Goal: Task Accomplishment & Management: Manage account settings

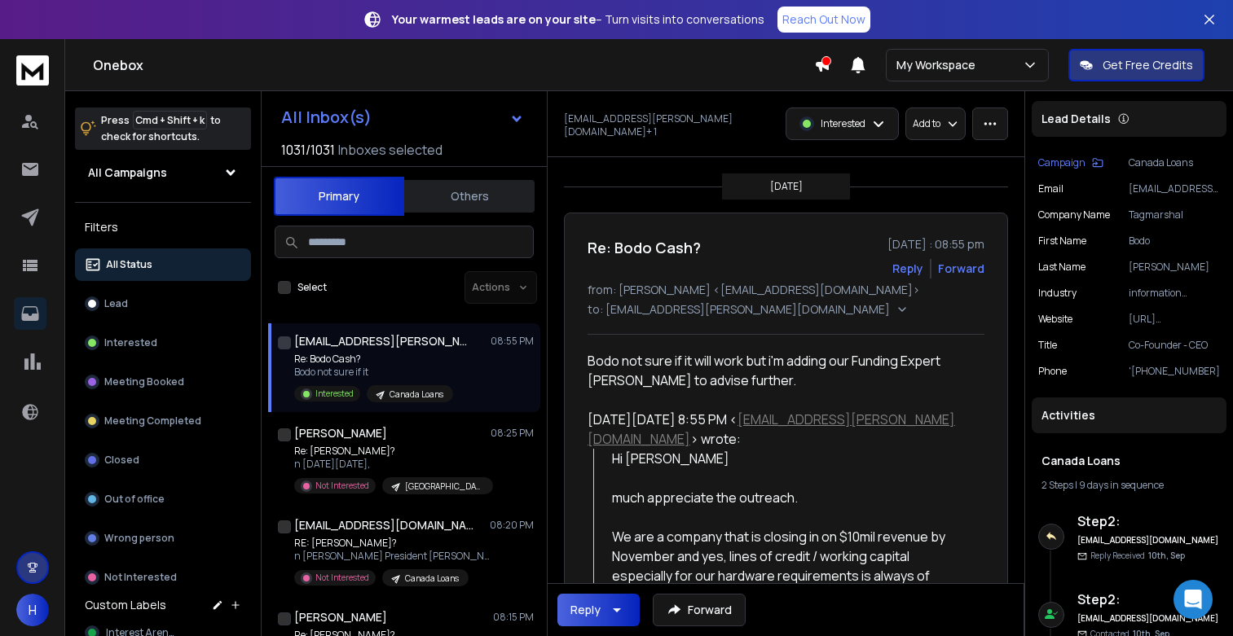
click at [417, 179] on button "Others" at bounding box center [469, 196] width 130 height 36
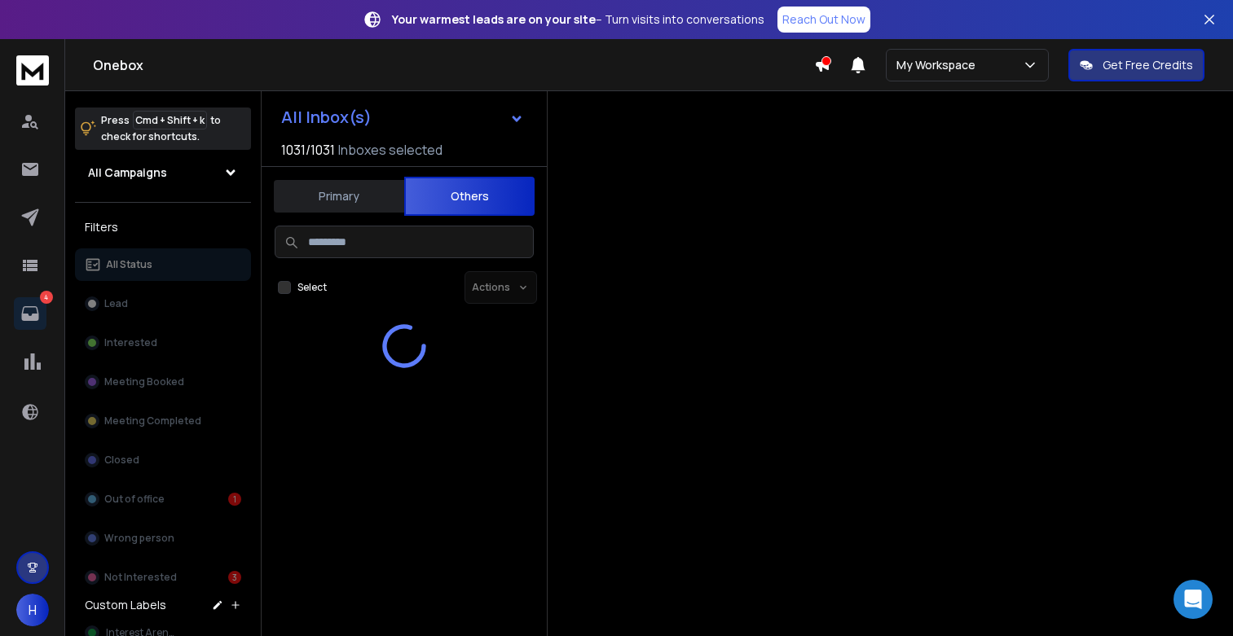
click at [357, 181] on button "Primary" at bounding box center [339, 196] width 130 height 36
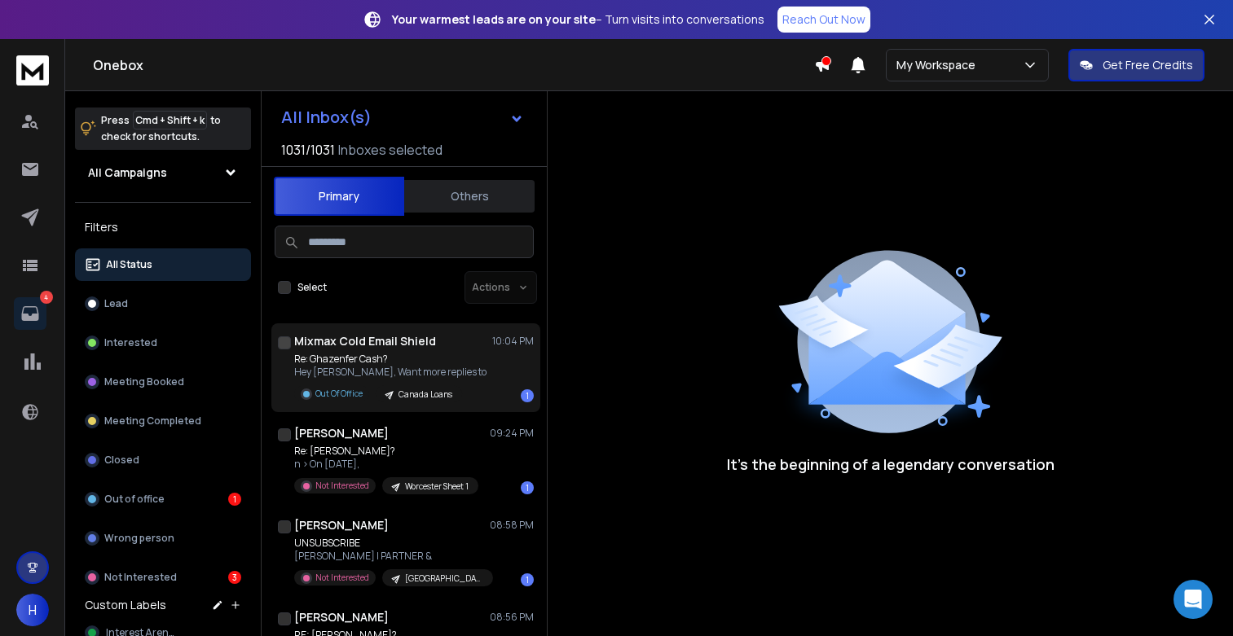
click at [499, 348] on div "Mixmax Cold Email Shield 10:04 PM" at bounding box center [414, 341] width 240 height 16
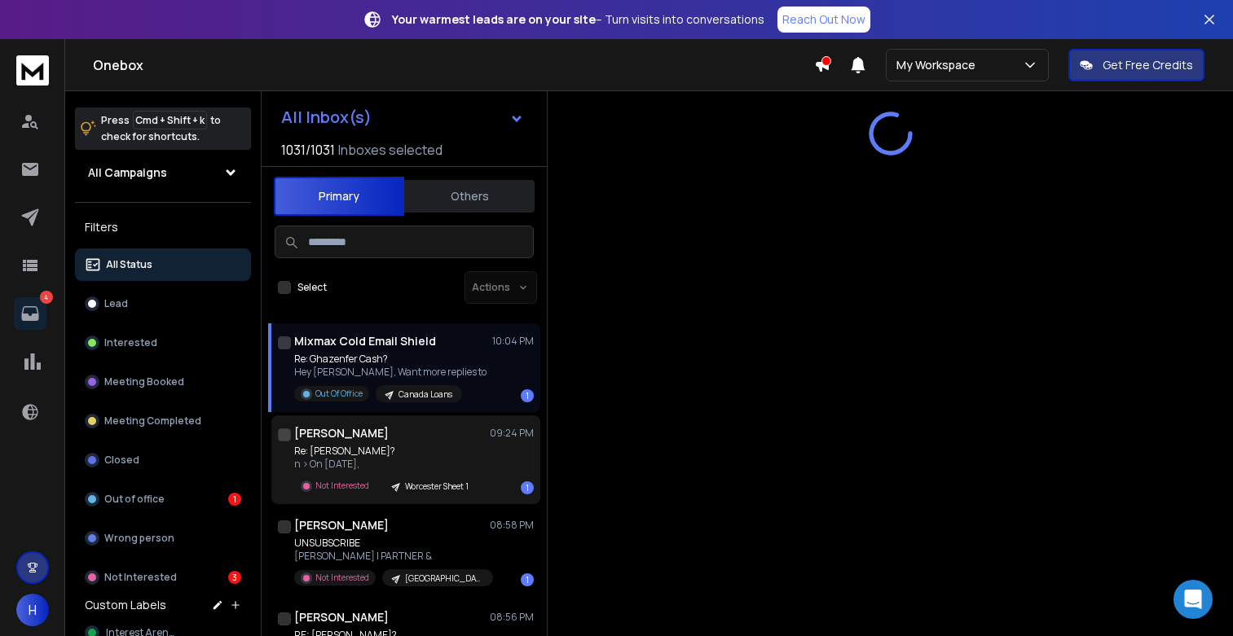
click at [475, 422] on div "[PERSON_NAME] 09:24 PM Re: [PERSON_NAME]? n > On [DATE], Not Interested Worcest…" at bounding box center [405, 460] width 269 height 89
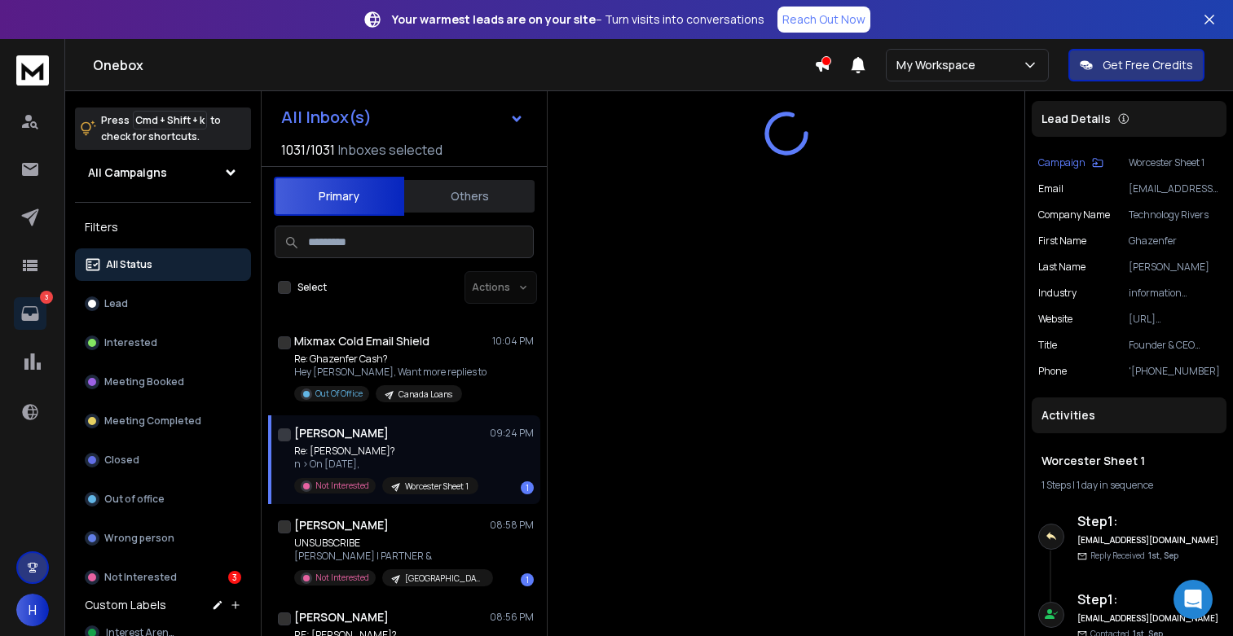
scroll to position [97, 0]
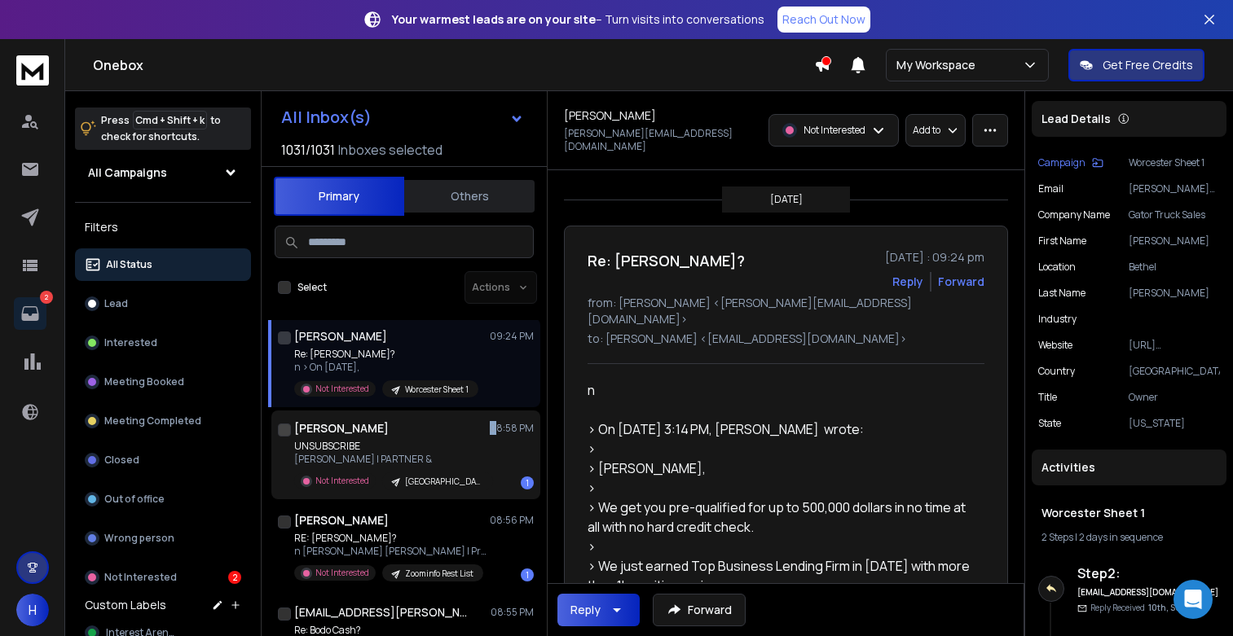
click at [490, 431] on p "08:58 PM" at bounding box center [512, 428] width 44 height 13
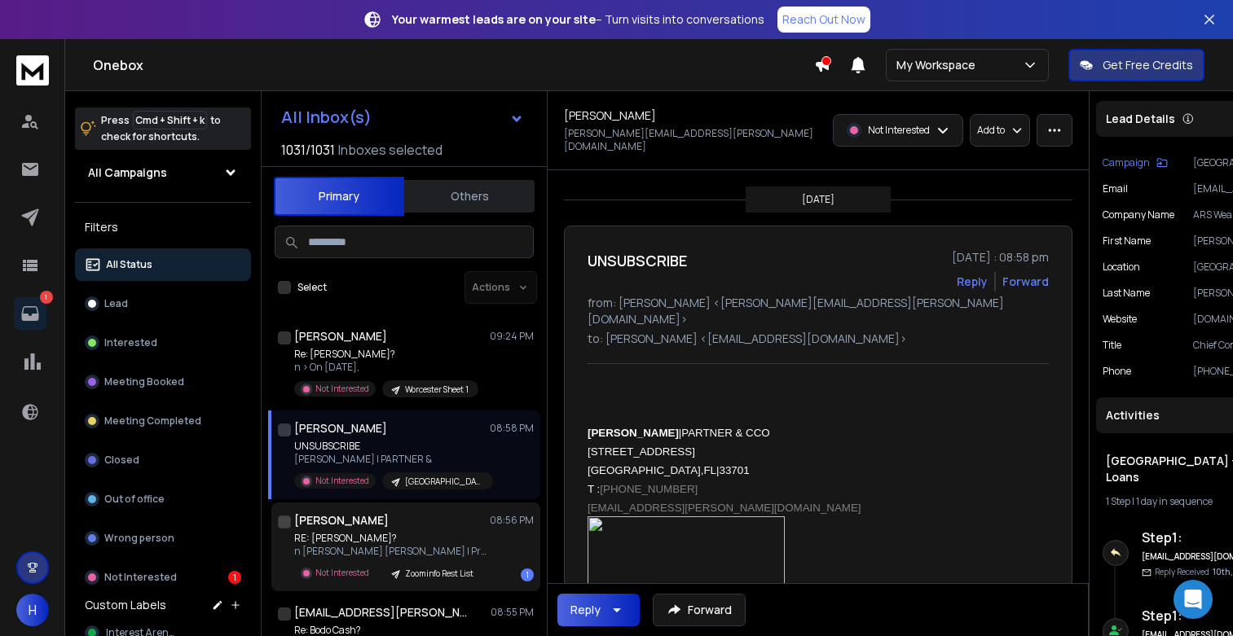
click at [508, 529] on div "[PERSON_NAME] 08:56 PM RE: [PERSON_NAME]? n [PERSON_NAME] [PERSON_NAME] | Presi…" at bounding box center [414, 546] width 240 height 69
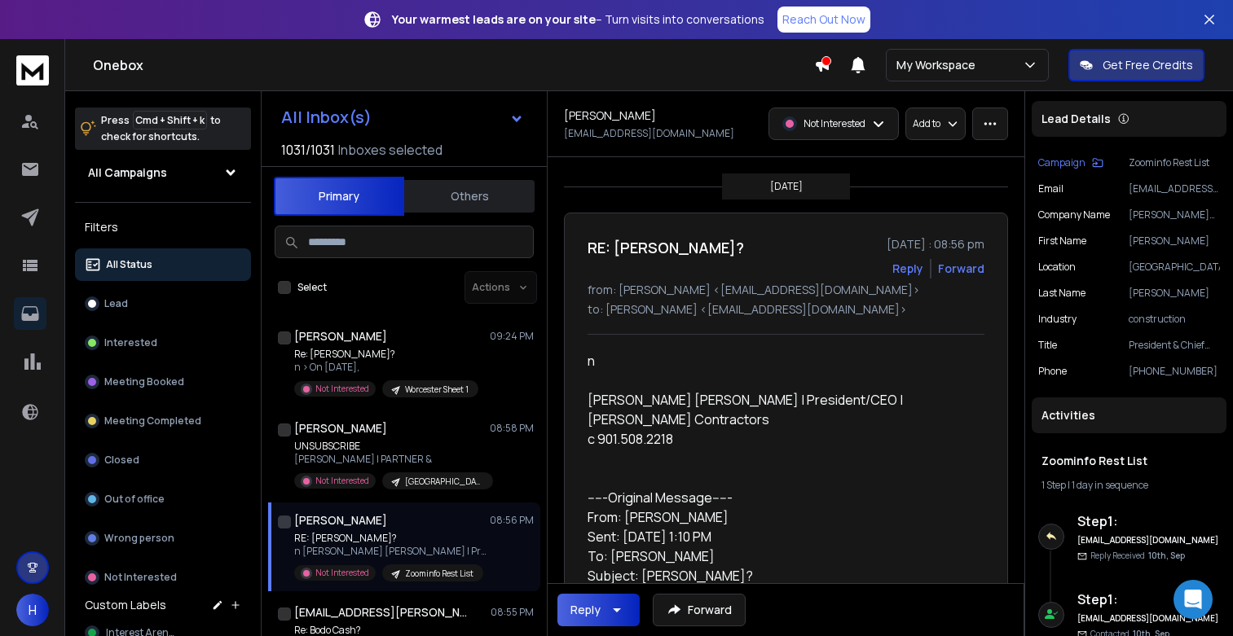
click at [444, 219] on div at bounding box center [404, 238] width 272 height 39
click at [445, 217] on div "Primary Others Select Actions Mixmax Cold Email Shield 10:04 PM Re: Ghazenfer C…" at bounding box center [404, 485] width 285 height 611
click at [446, 213] on div "Primary Others Select Actions Mixmax Cold Email Shield 10:04 PM Re: Ghazenfer C…" at bounding box center [404, 485] width 285 height 611
click at [446, 213] on button "Others" at bounding box center [469, 196] width 130 height 36
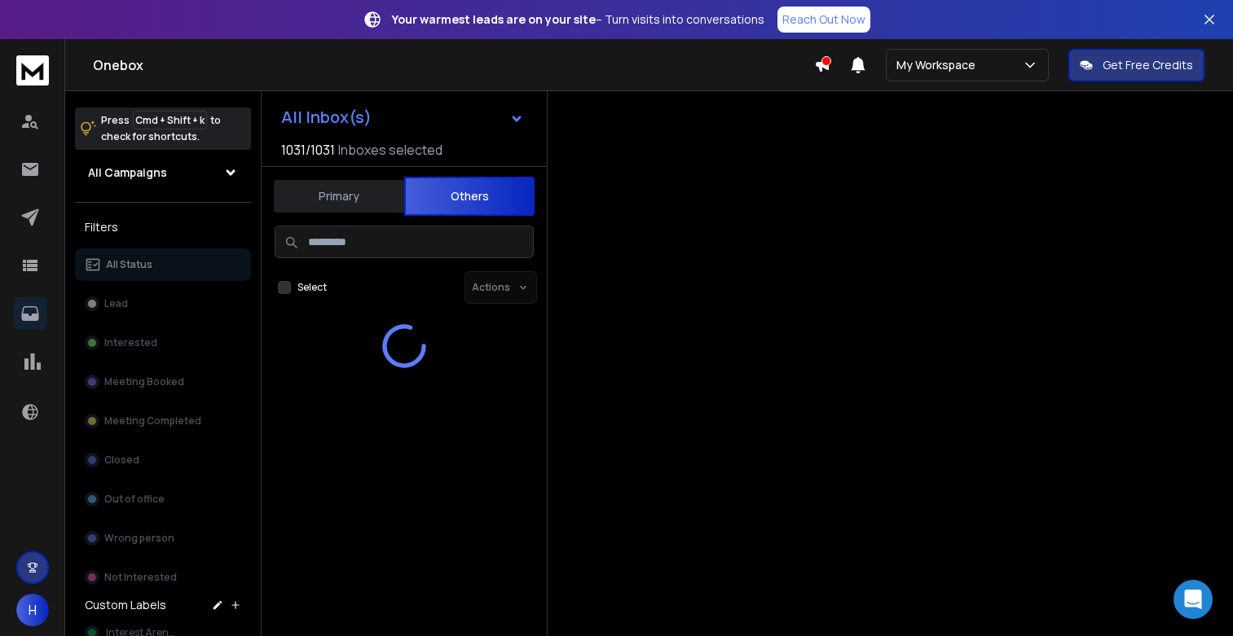
click at [446, 212] on button "Others" at bounding box center [469, 196] width 130 height 39
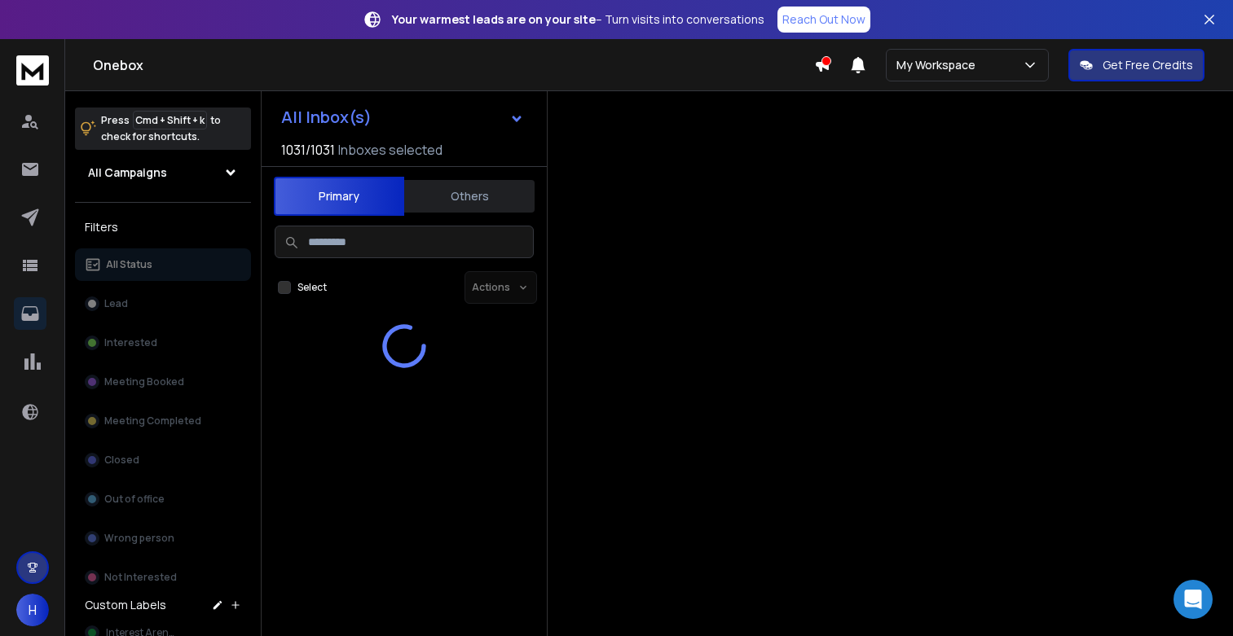
click at [376, 194] on button "Primary" at bounding box center [339, 196] width 130 height 39
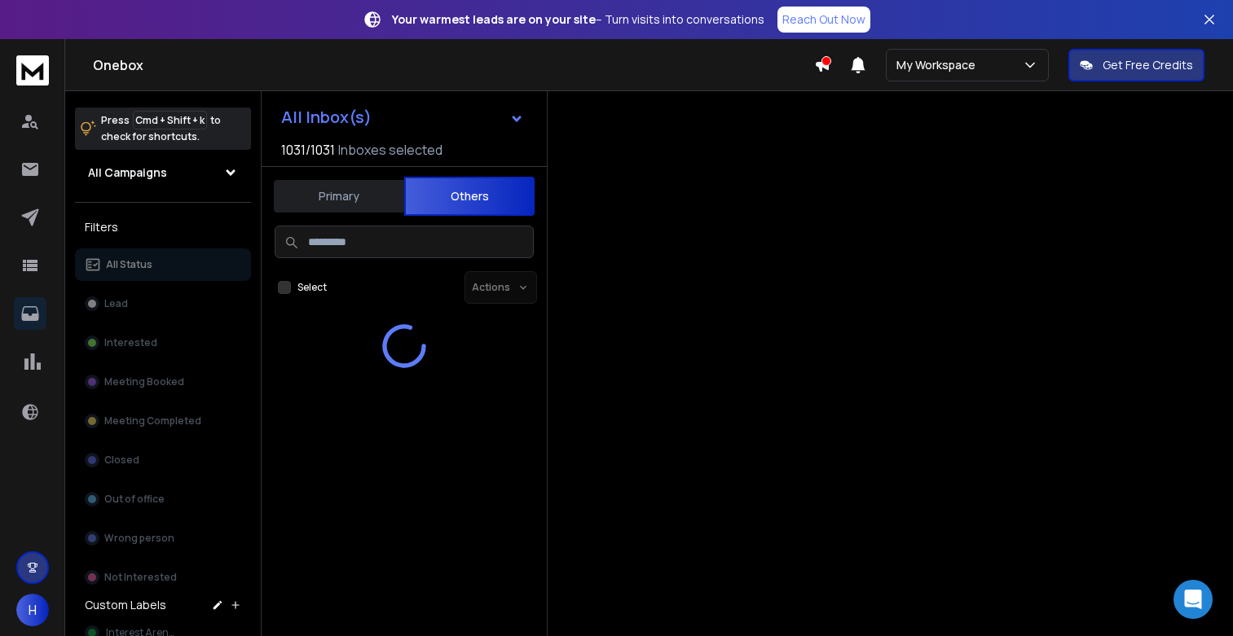
click at [442, 191] on button "Others" at bounding box center [469, 196] width 130 height 39
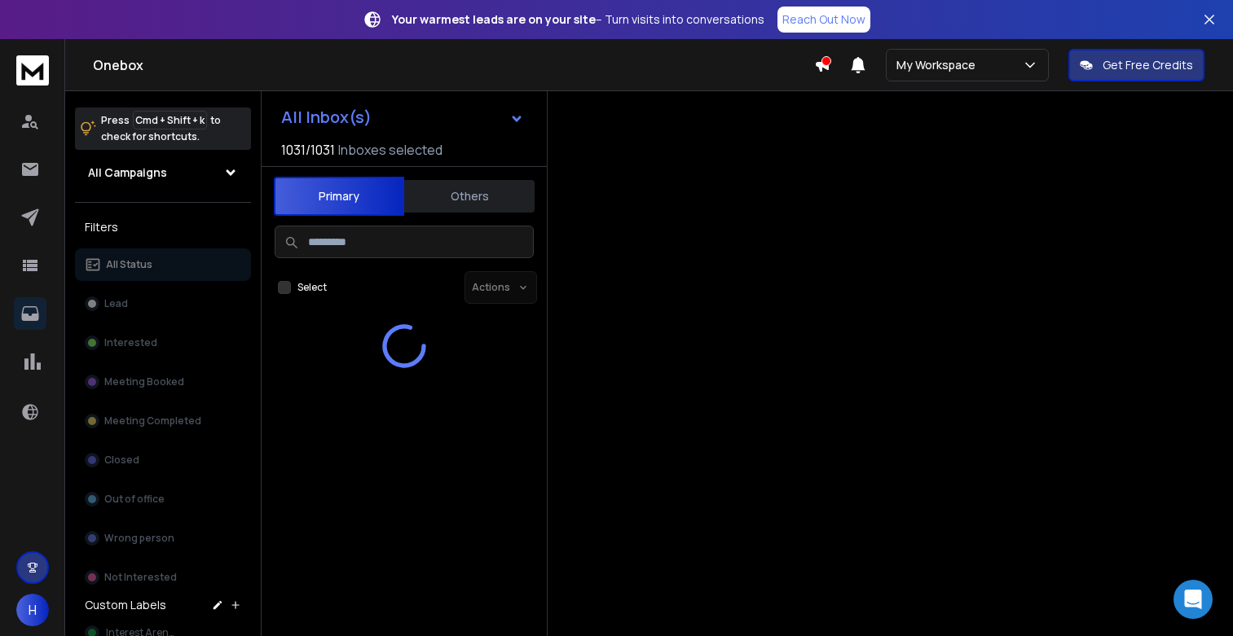
click at [330, 179] on button "Primary" at bounding box center [339, 196] width 130 height 39
click at [330, 178] on button "Primary" at bounding box center [339, 196] width 130 height 39
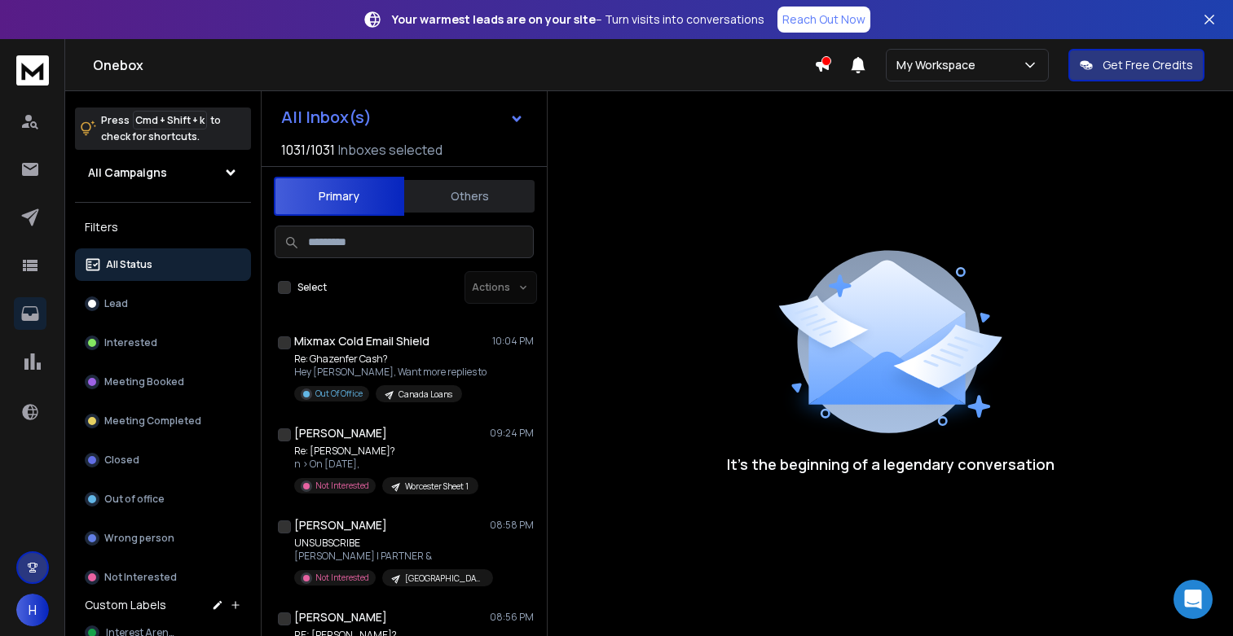
click at [502, 204] on button "Others" at bounding box center [469, 196] width 130 height 36
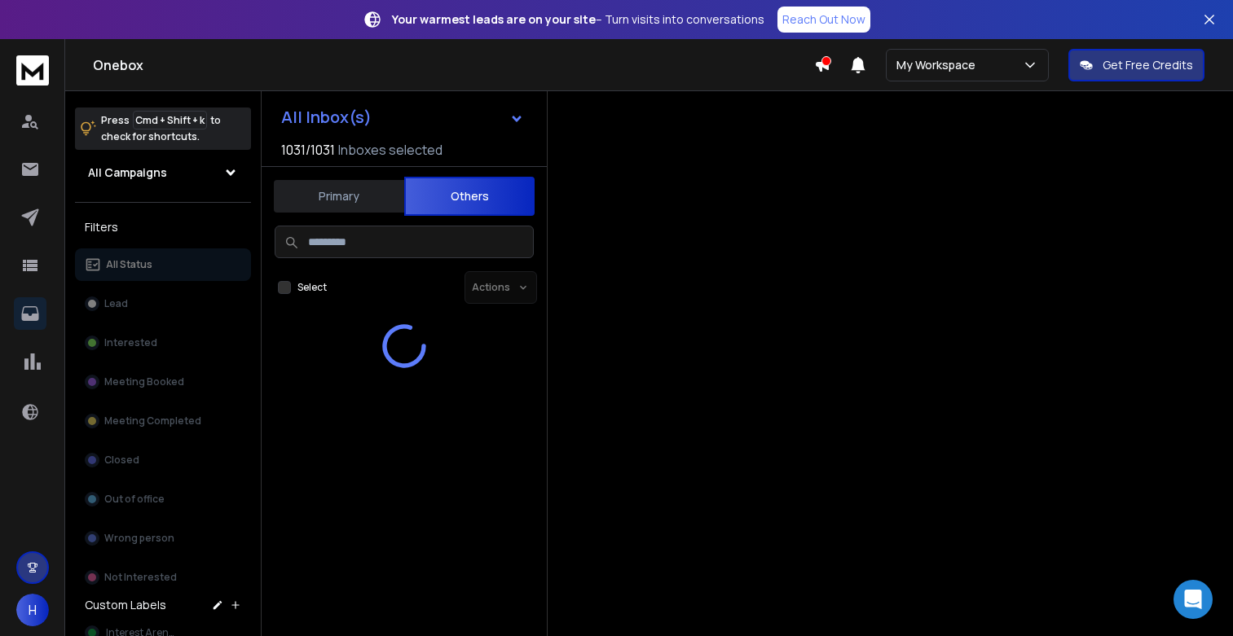
click at [497, 197] on button "Others" at bounding box center [469, 196] width 130 height 39
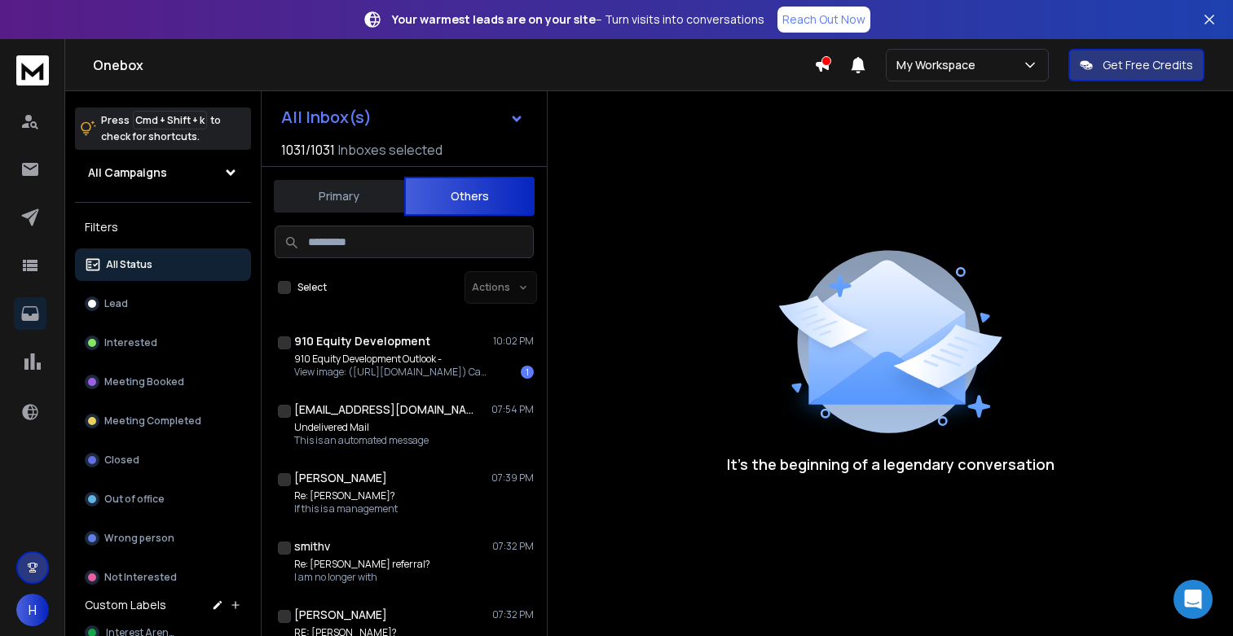
click at [361, 196] on button "Primary" at bounding box center [339, 196] width 130 height 36
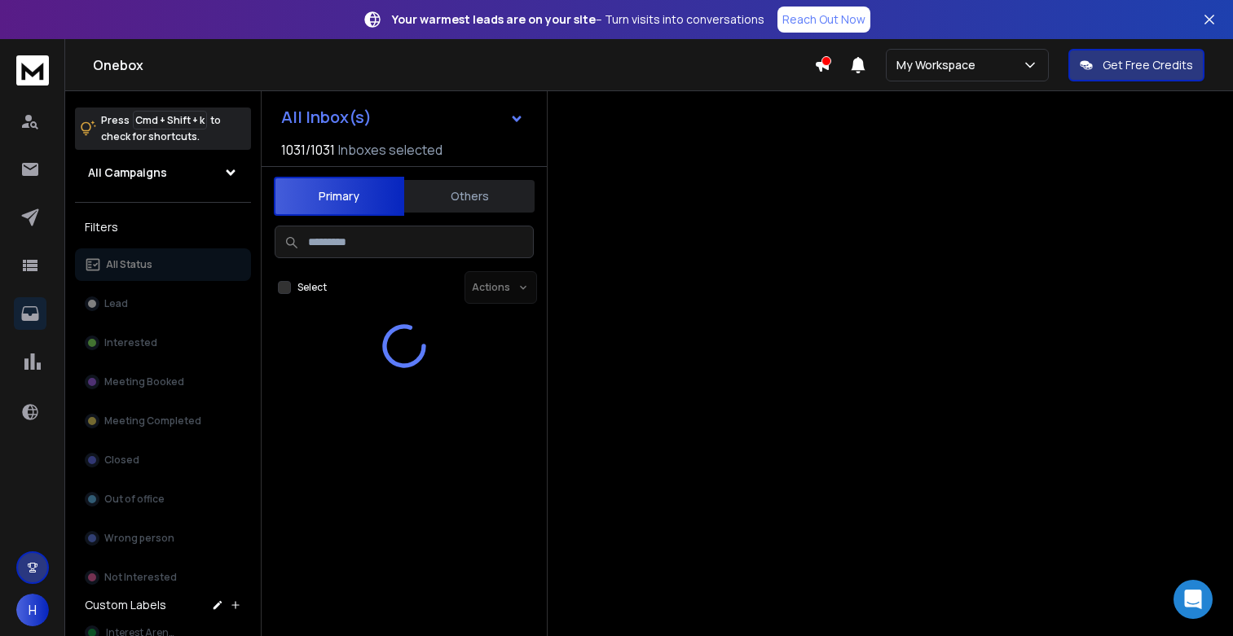
click at [361, 196] on button "Primary" at bounding box center [339, 196] width 130 height 39
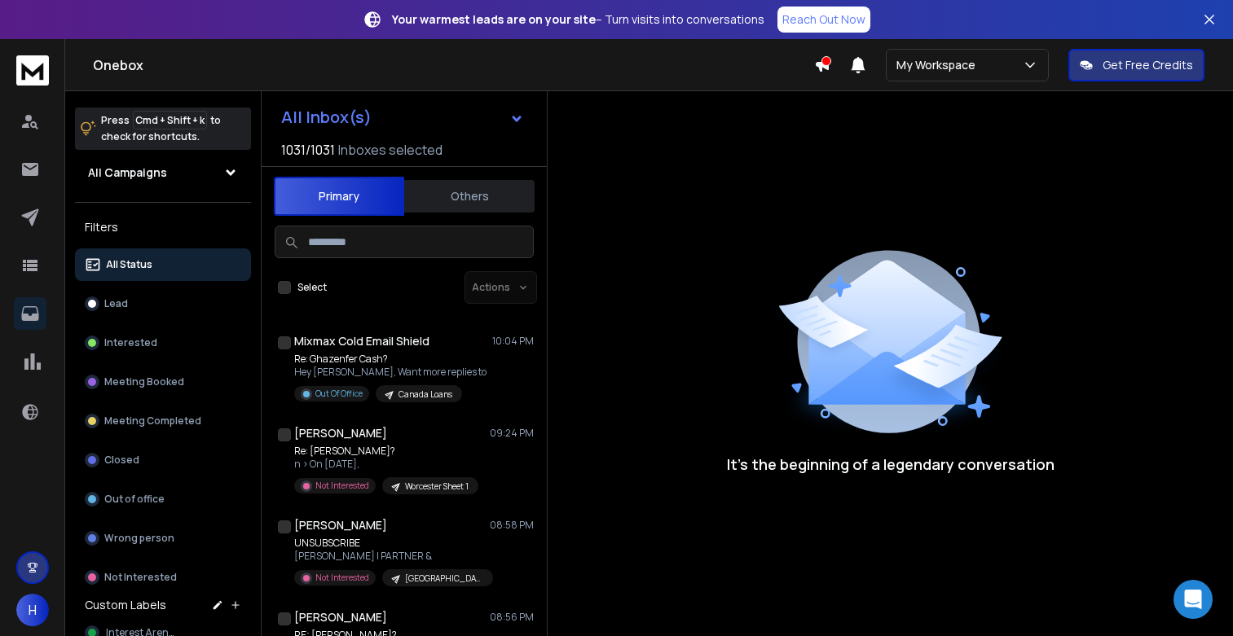
click at [470, 185] on button "Others" at bounding box center [469, 196] width 130 height 36
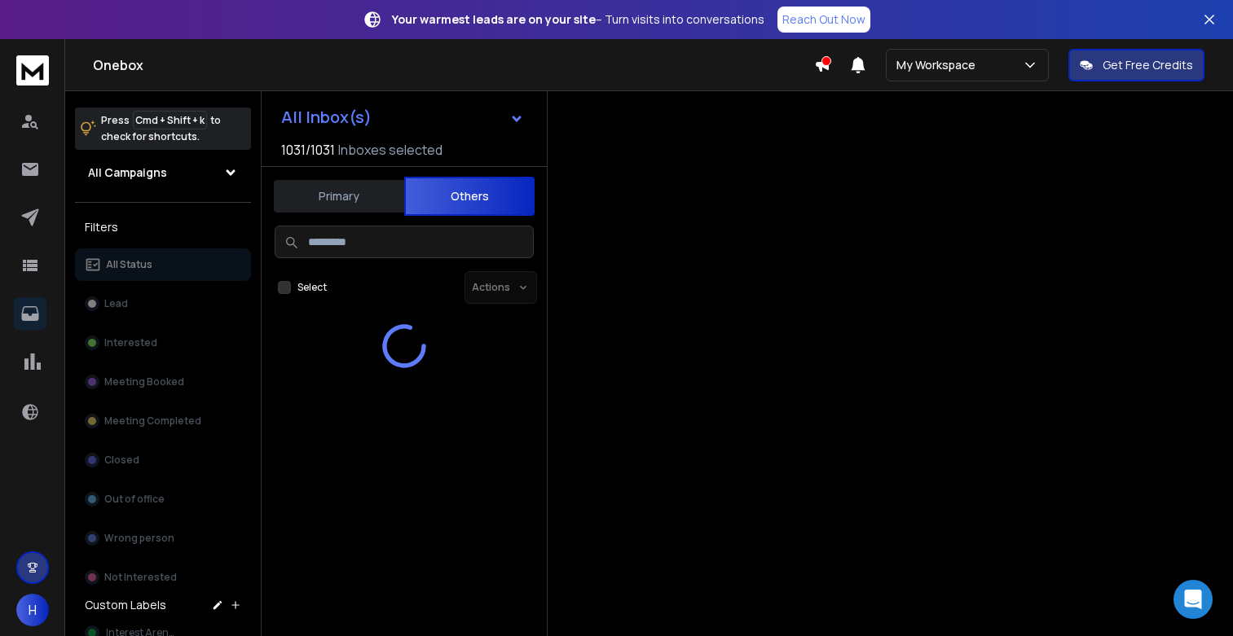
click at [470, 185] on button "Others" at bounding box center [469, 196] width 130 height 39
drag, startPoint x: 470, startPoint y: 185, endPoint x: 441, endPoint y: 196, distance: 31.2
click at [470, 185] on button "Others" at bounding box center [469, 196] width 130 height 39
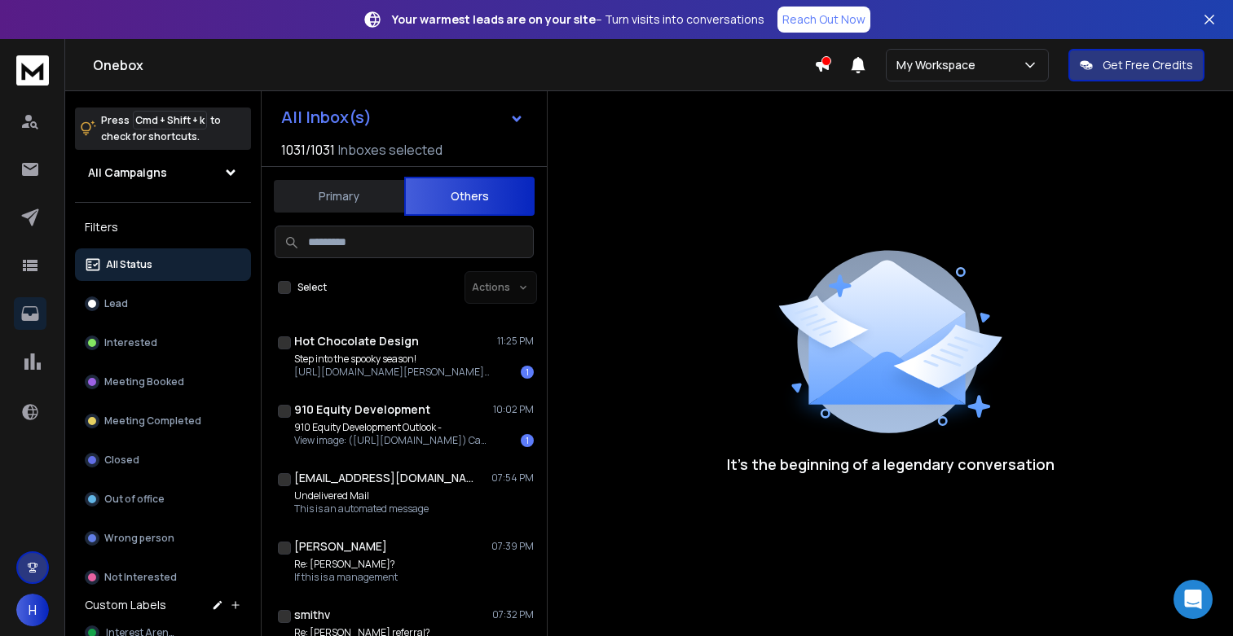
click at [332, 200] on button "Primary" at bounding box center [339, 196] width 130 height 36
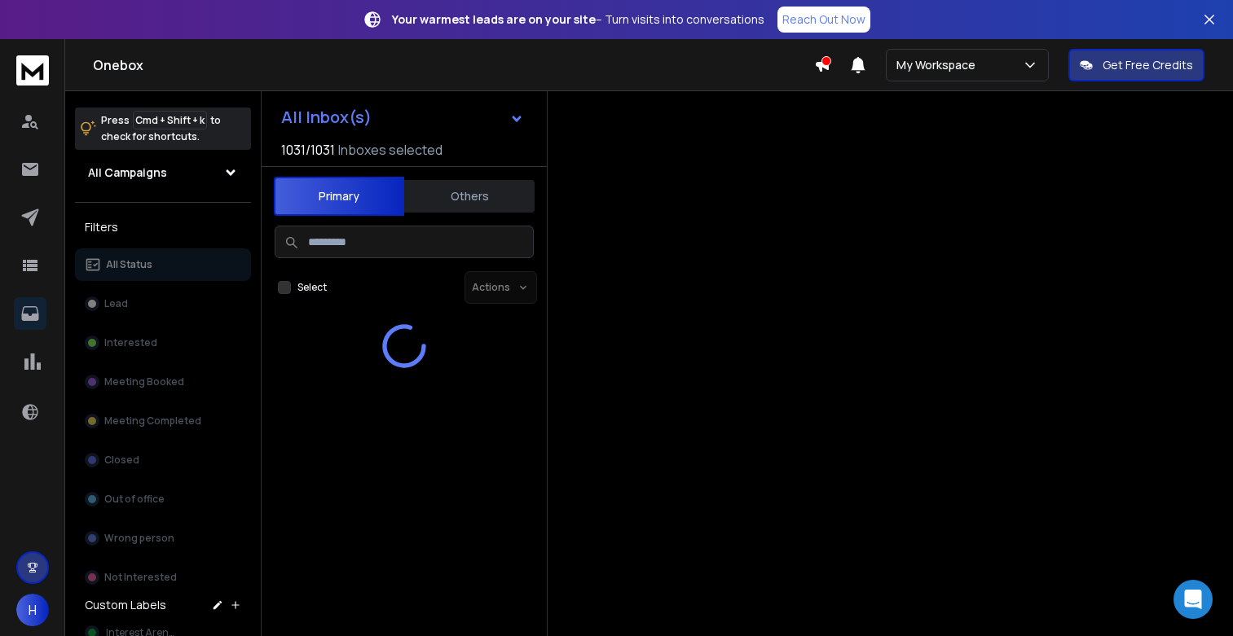
click at [332, 200] on button "Primary" at bounding box center [339, 196] width 130 height 39
drag, startPoint x: 332, startPoint y: 200, endPoint x: 411, endPoint y: 200, distance: 78.2
click at [332, 200] on button "Primary" at bounding box center [339, 196] width 130 height 39
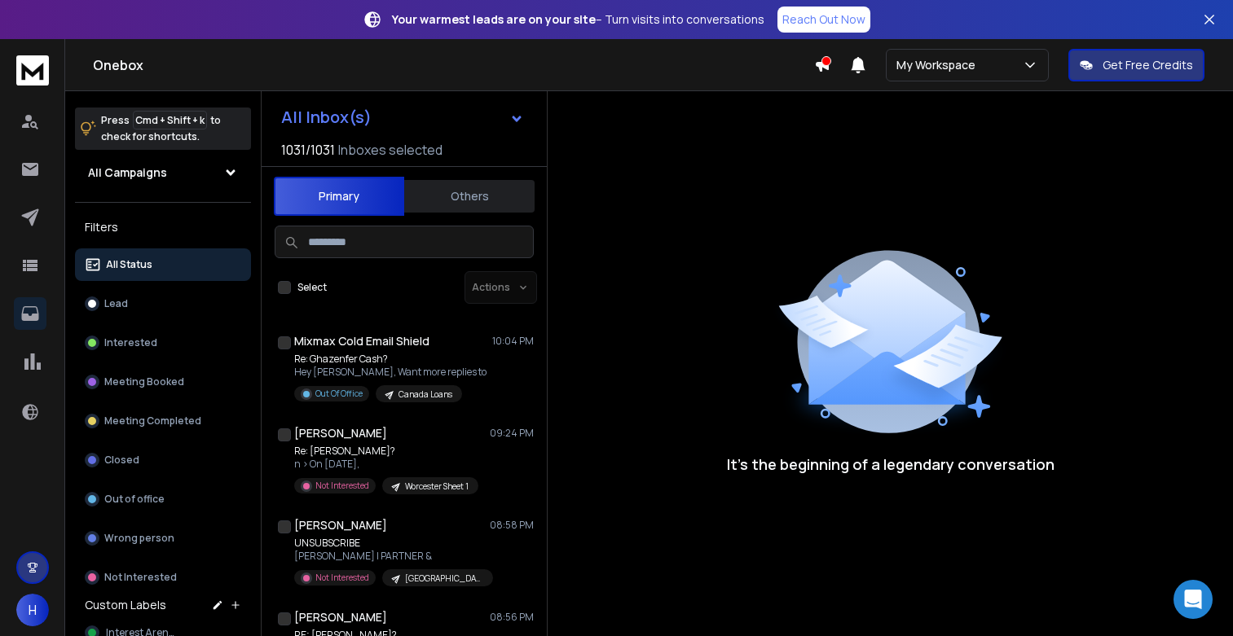
click at [433, 200] on button "Others" at bounding box center [469, 196] width 130 height 36
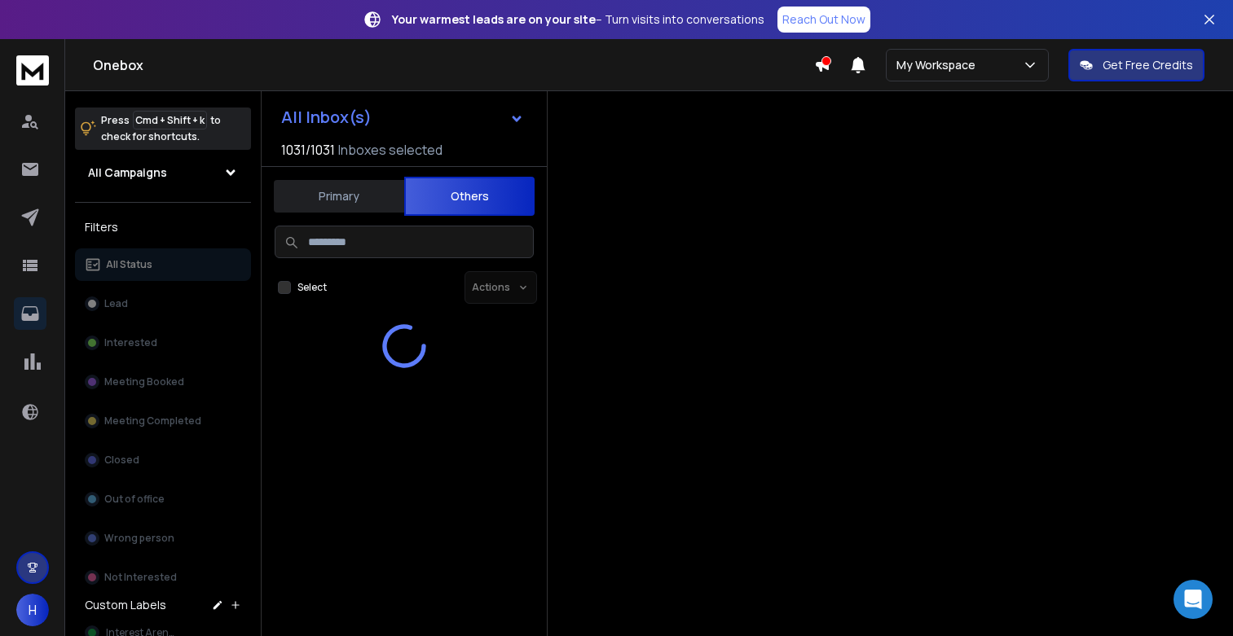
click at [433, 201] on button "Others" at bounding box center [469, 196] width 130 height 39
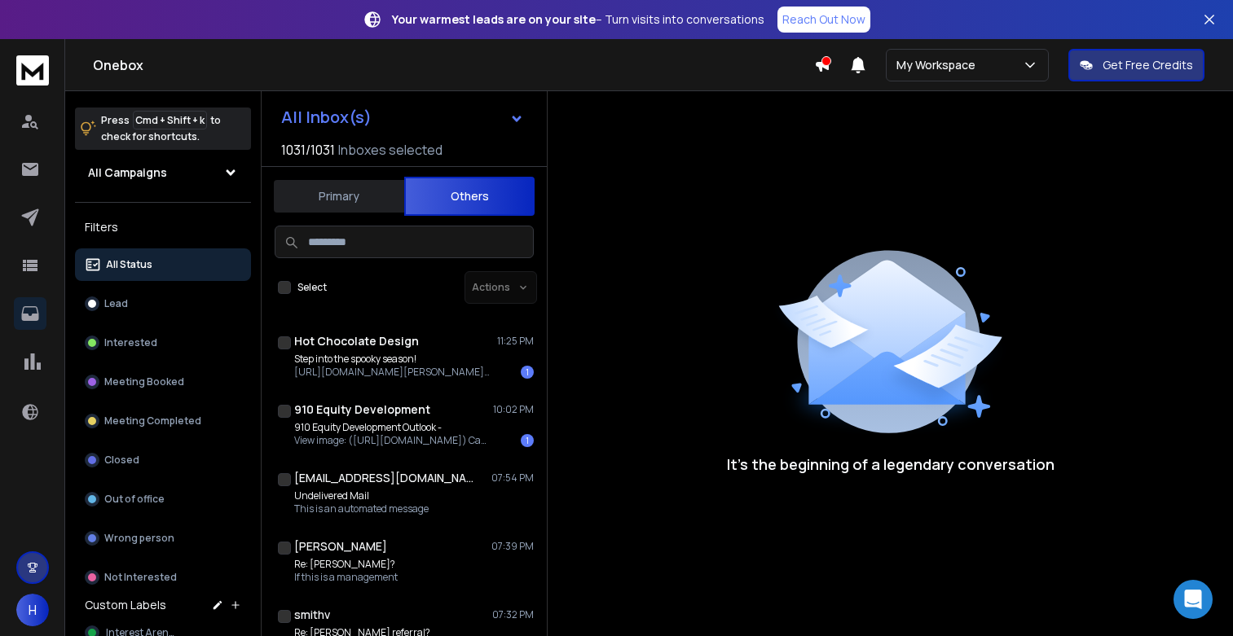
click at [443, 415] on div "910 Equity Development 10:02 PM" at bounding box center [414, 410] width 240 height 16
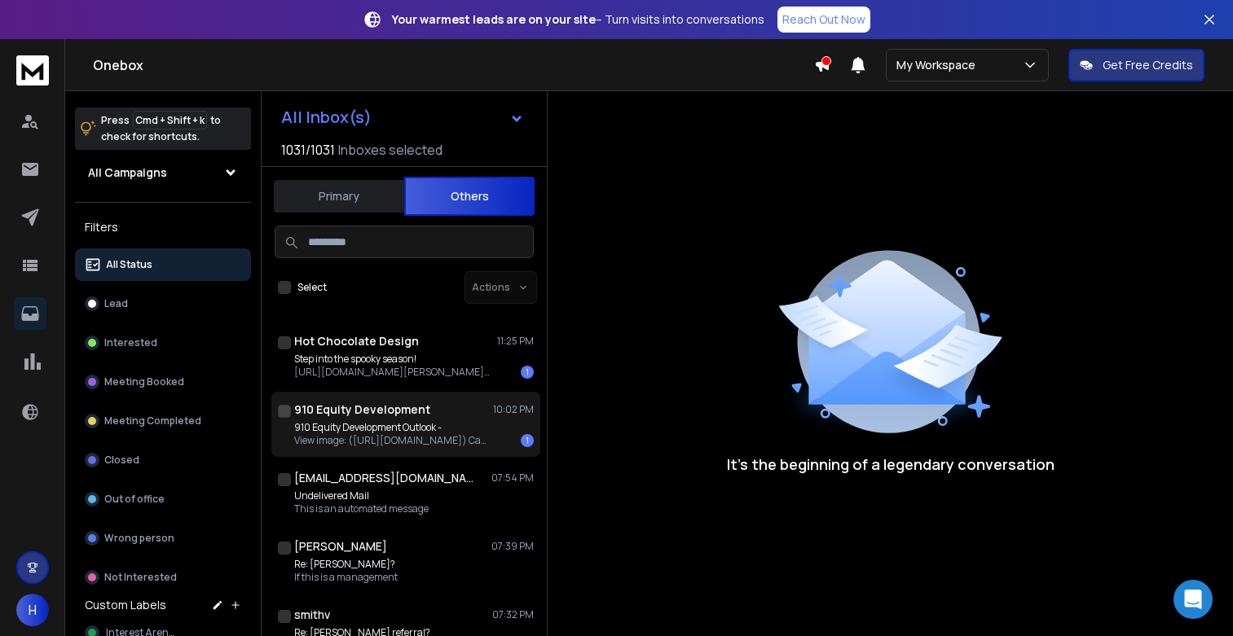
click at [443, 415] on div "910 Equity Development 10:02 PM" at bounding box center [414, 410] width 240 height 16
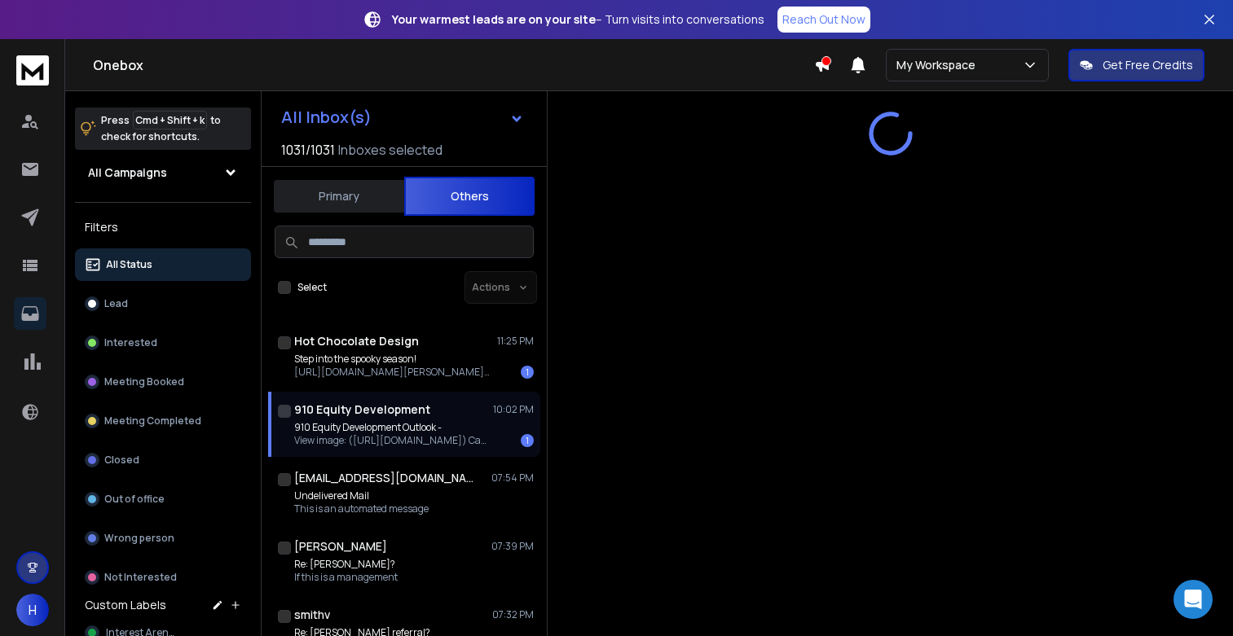
drag, startPoint x: 429, startPoint y: 354, endPoint x: 397, endPoint y: 306, distance: 57.6
click at [429, 354] on p "Step into the spooky season!" at bounding box center [392, 359] width 196 height 13
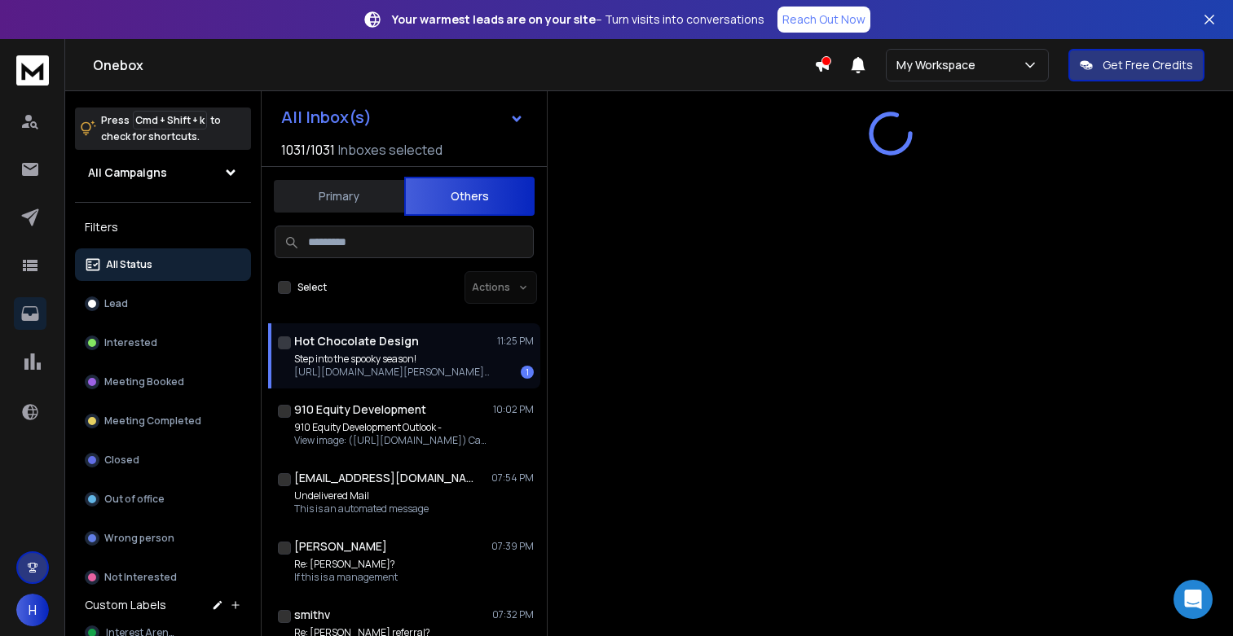
click at [341, 188] on button "Primary" at bounding box center [339, 196] width 130 height 36
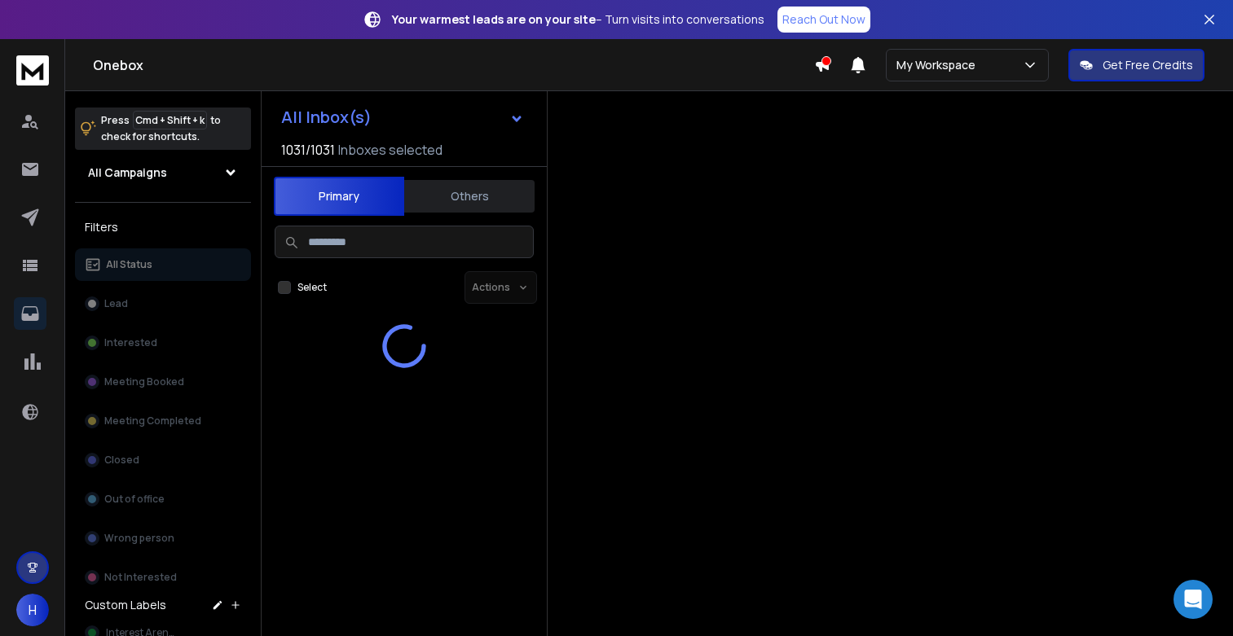
click at [341, 188] on button "Primary" at bounding box center [339, 196] width 130 height 39
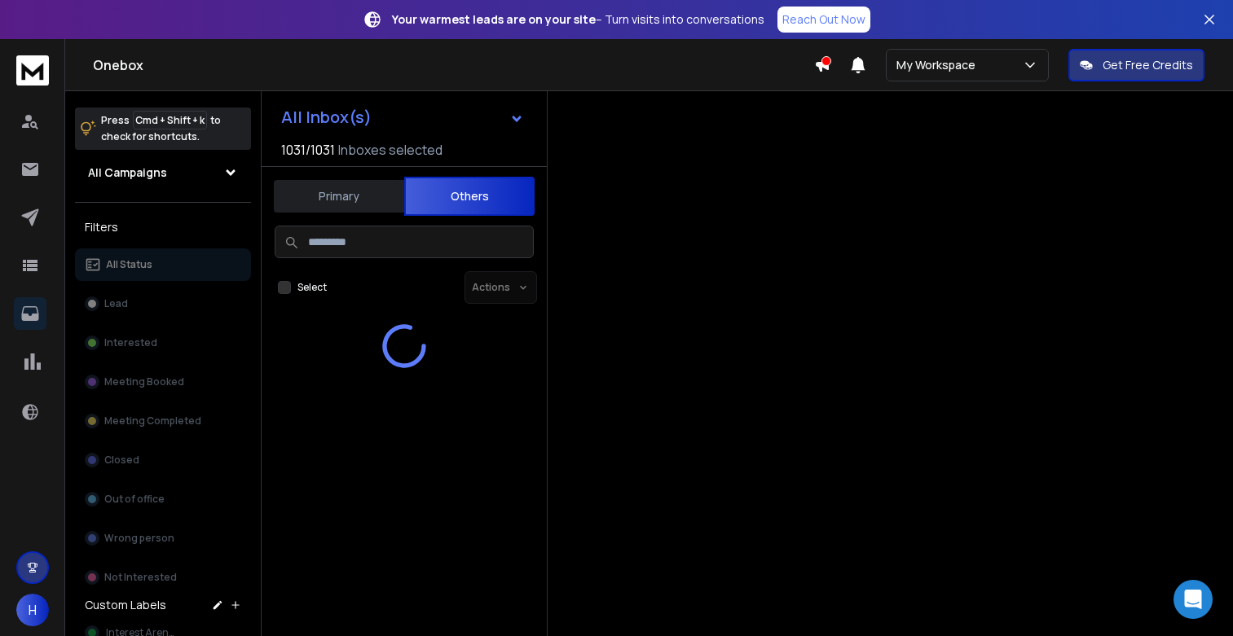
click at [439, 209] on button "Others" at bounding box center [469, 196] width 130 height 39
click at [436, 196] on button "Others" at bounding box center [469, 196] width 130 height 39
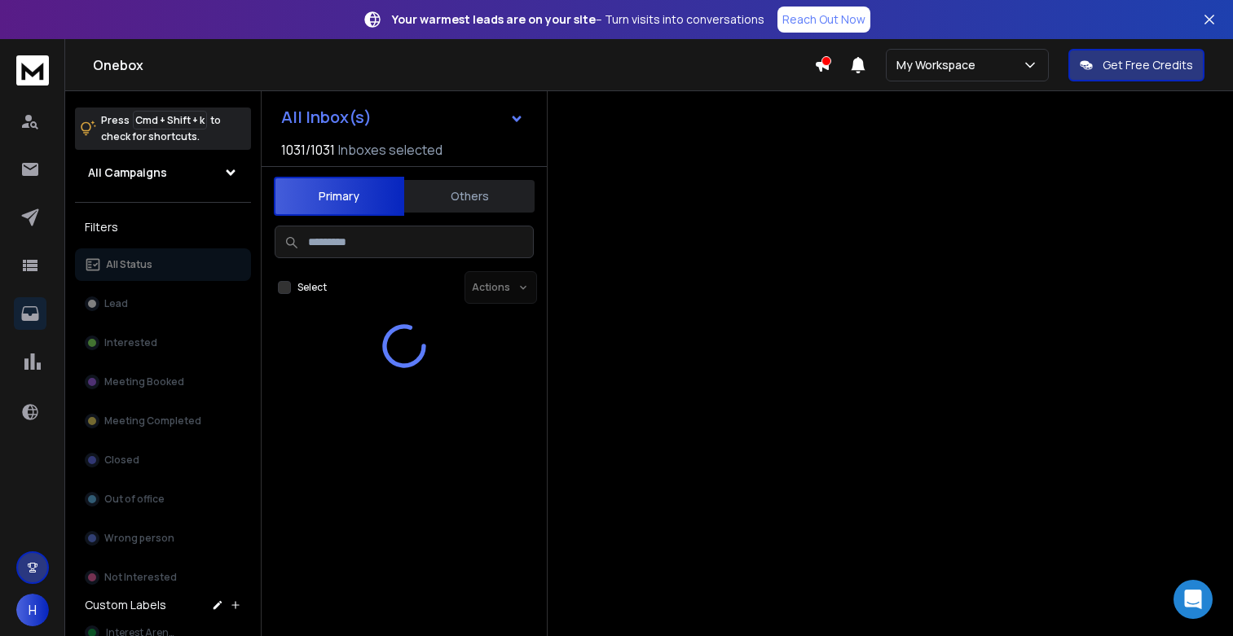
click at [346, 192] on button "Primary" at bounding box center [339, 196] width 130 height 39
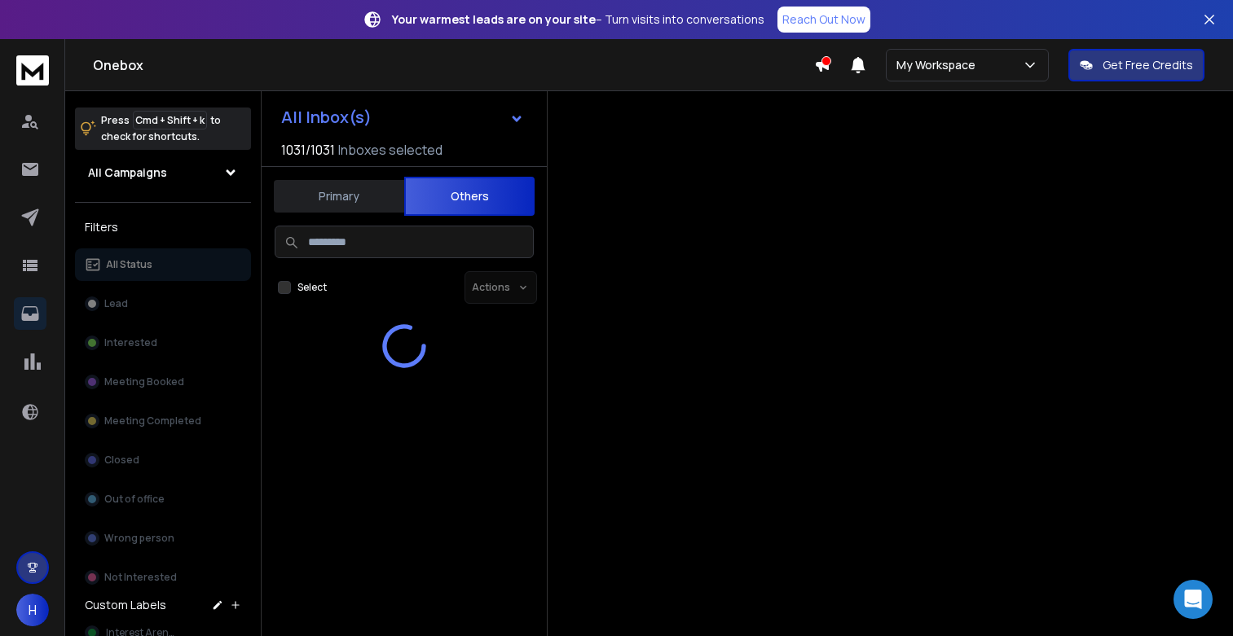
click at [504, 202] on button "Others" at bounding box center [469, 196] width 130 height 39
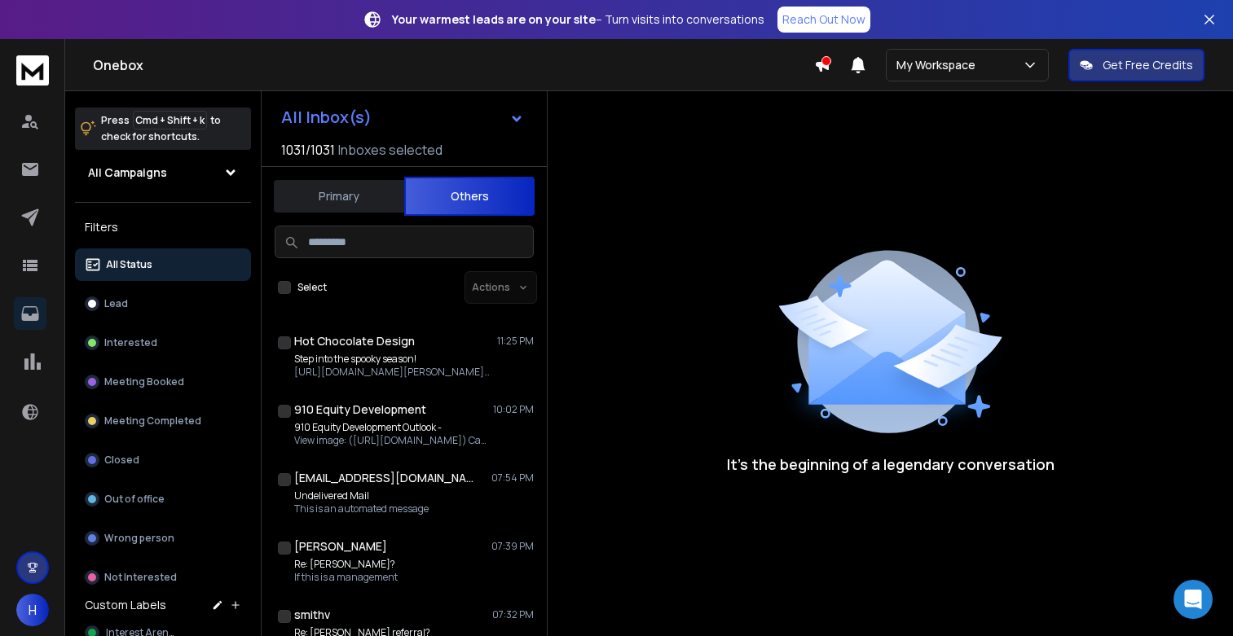
click at [372, 187] on button "Primary" at bounding box center [339, 196] width 130 height 36
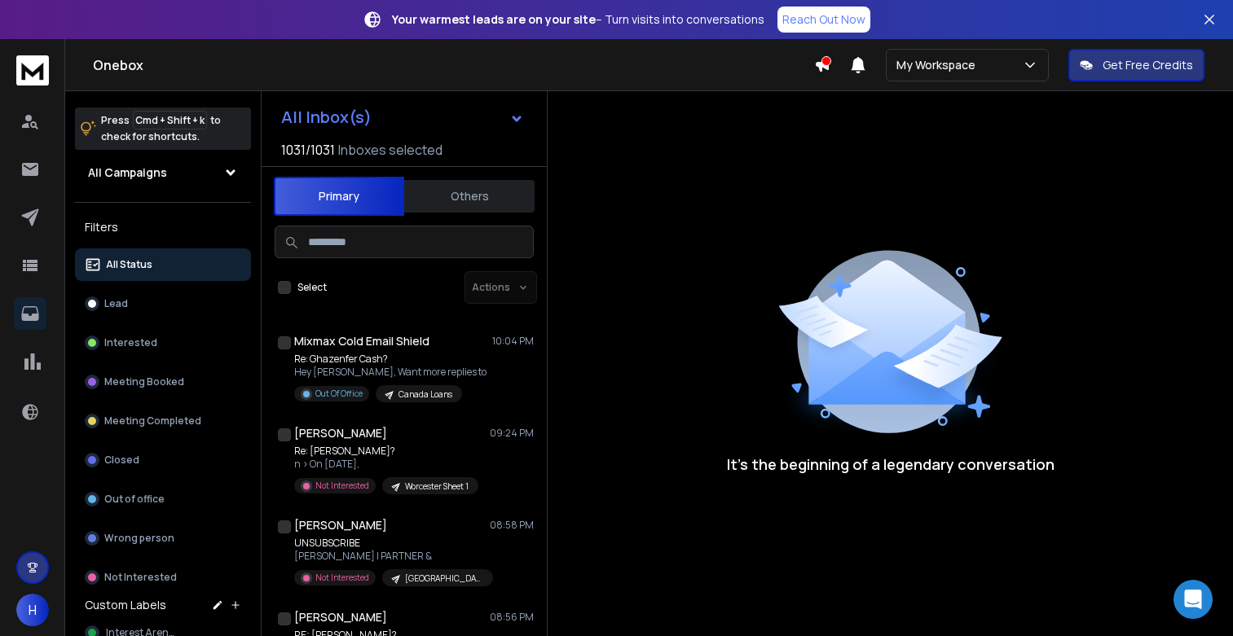
click at [460, 189] on button "Others" at bounding box center [469, 196] width 130 height 36
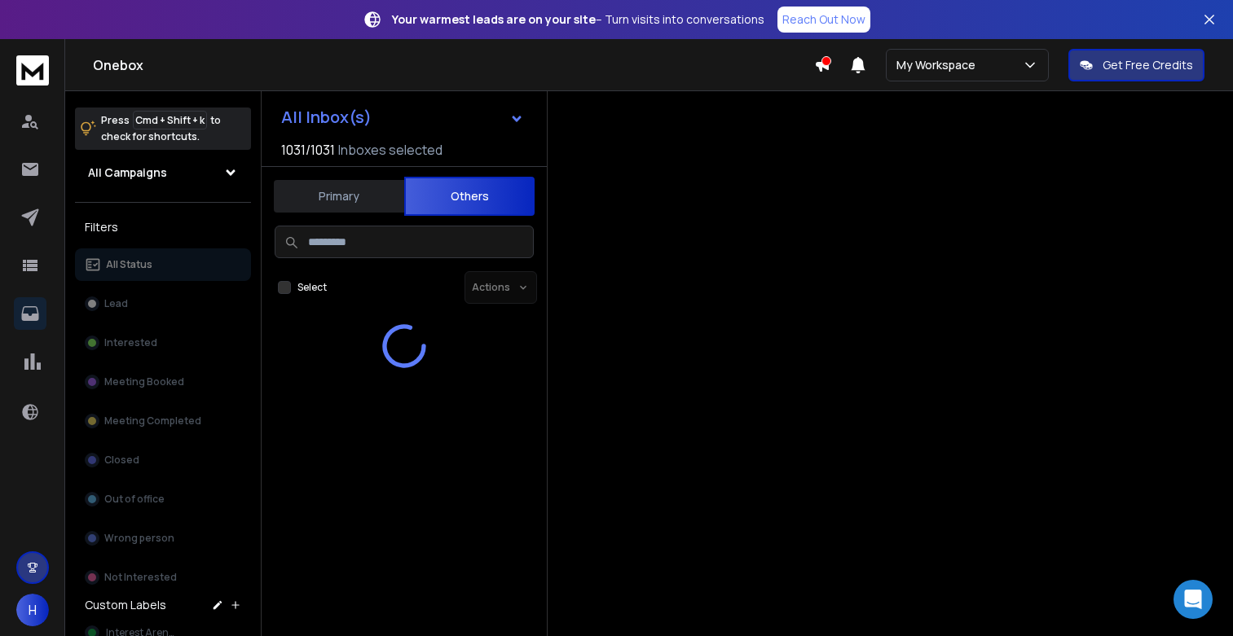
click at [460, 189] on button "Others" at bounding box center [469, 196] width 130 height 39
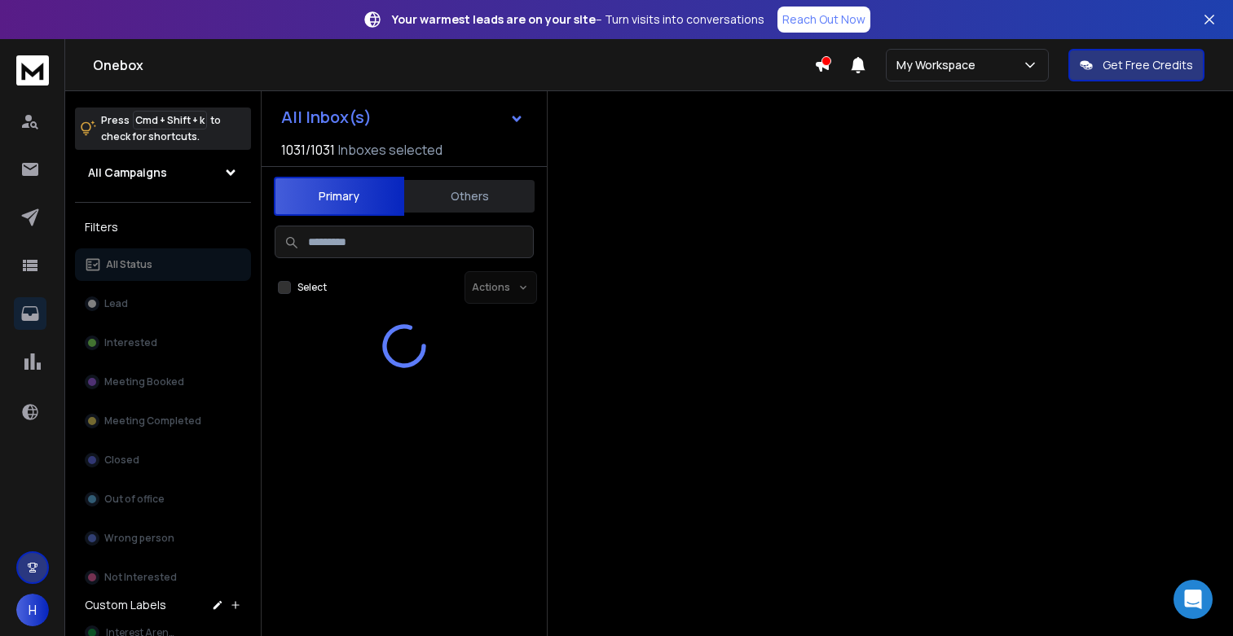
click at [329, 188] on button "Primary" at bounding box center [339, 196] width 130 height 39
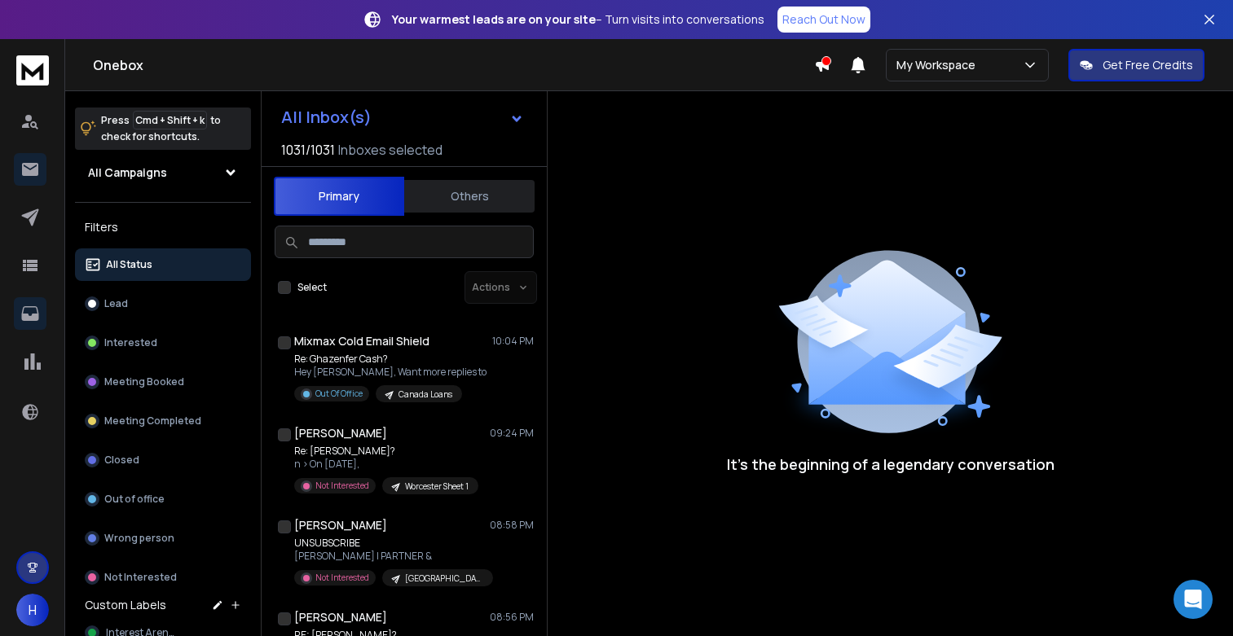
click at [40, 172] on link at bounding box center [30, 169] width 33 height 33
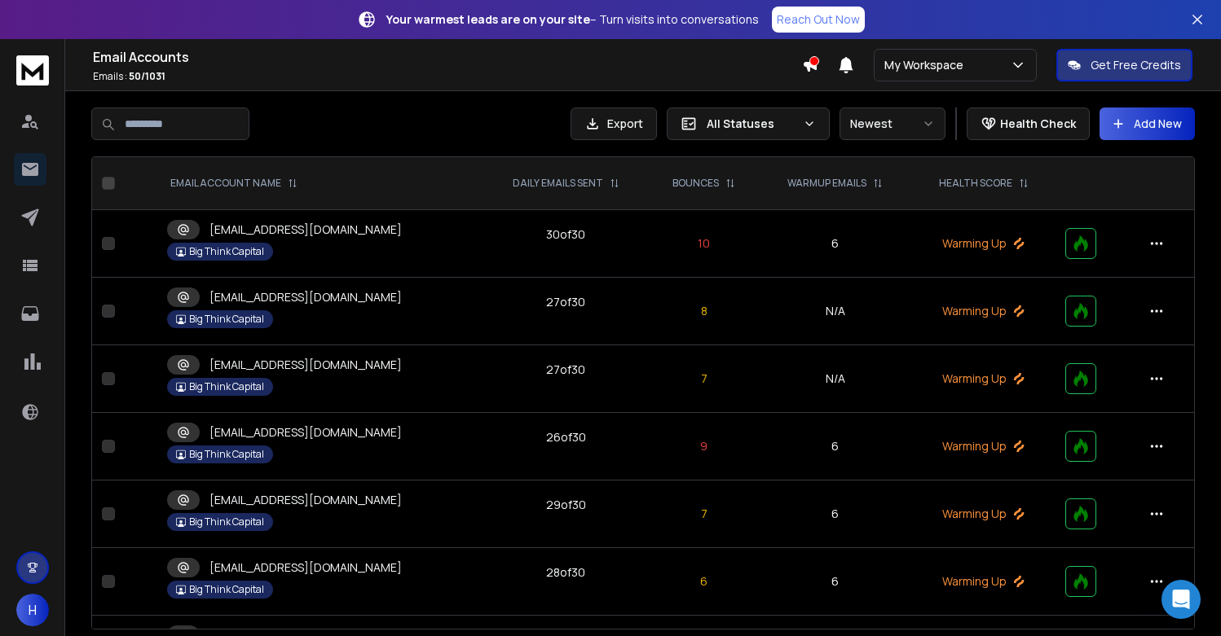
click at [356, 338] on td "[EMAIL_ADDRESS][DOMAIN_NAME] Big Think Capital" at bounding box center [319, 312] width 325 height 68
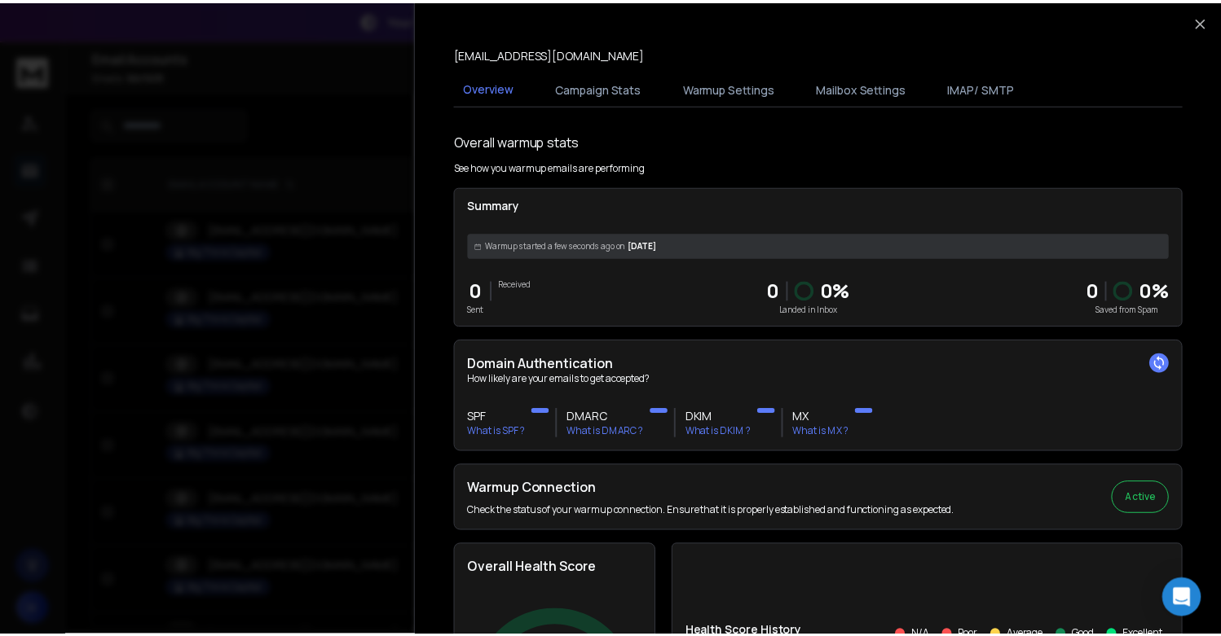
scroll to position [364, 0]
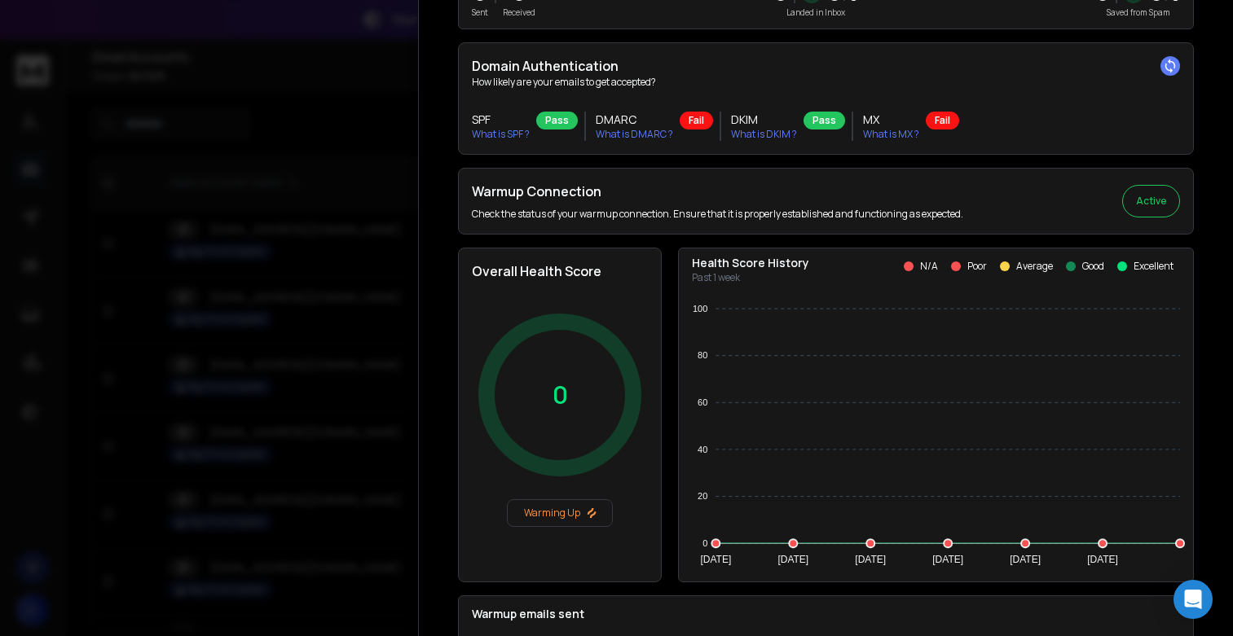
click at [271, 303] on div at bounding box center [616, 318] width 1233 height 636
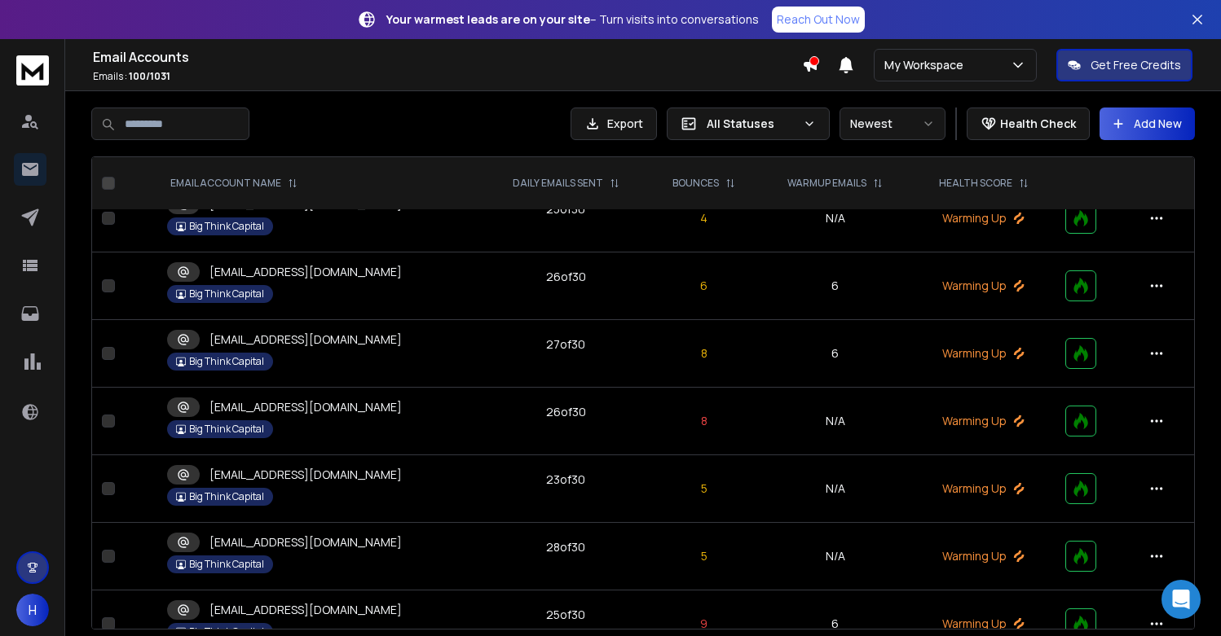
scroll to position [6382, 0]
click at [343, 480] on p "[EMAIL_ADDRESS][DOMAIN_NAME]" at bounding box center [305, 475] width 192 height 16
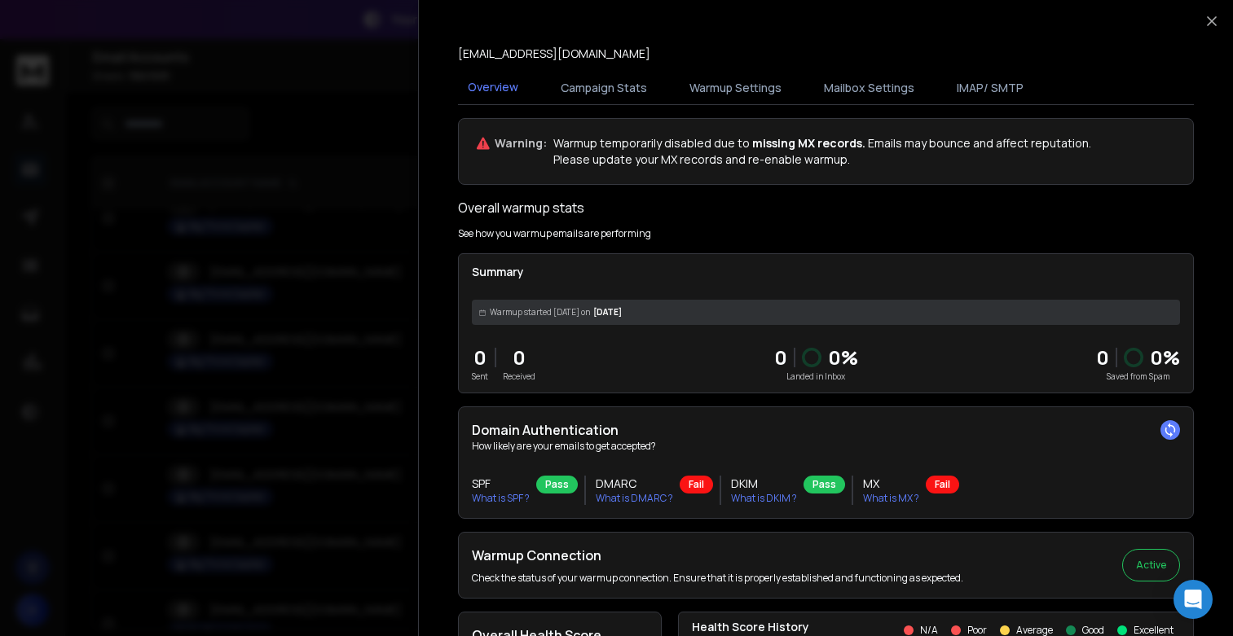
click at [349, 358] on div at bounding box center [616, 318] width 1233 height 636
